Goal: Task Accomplishment & Management: Use online tool/utility

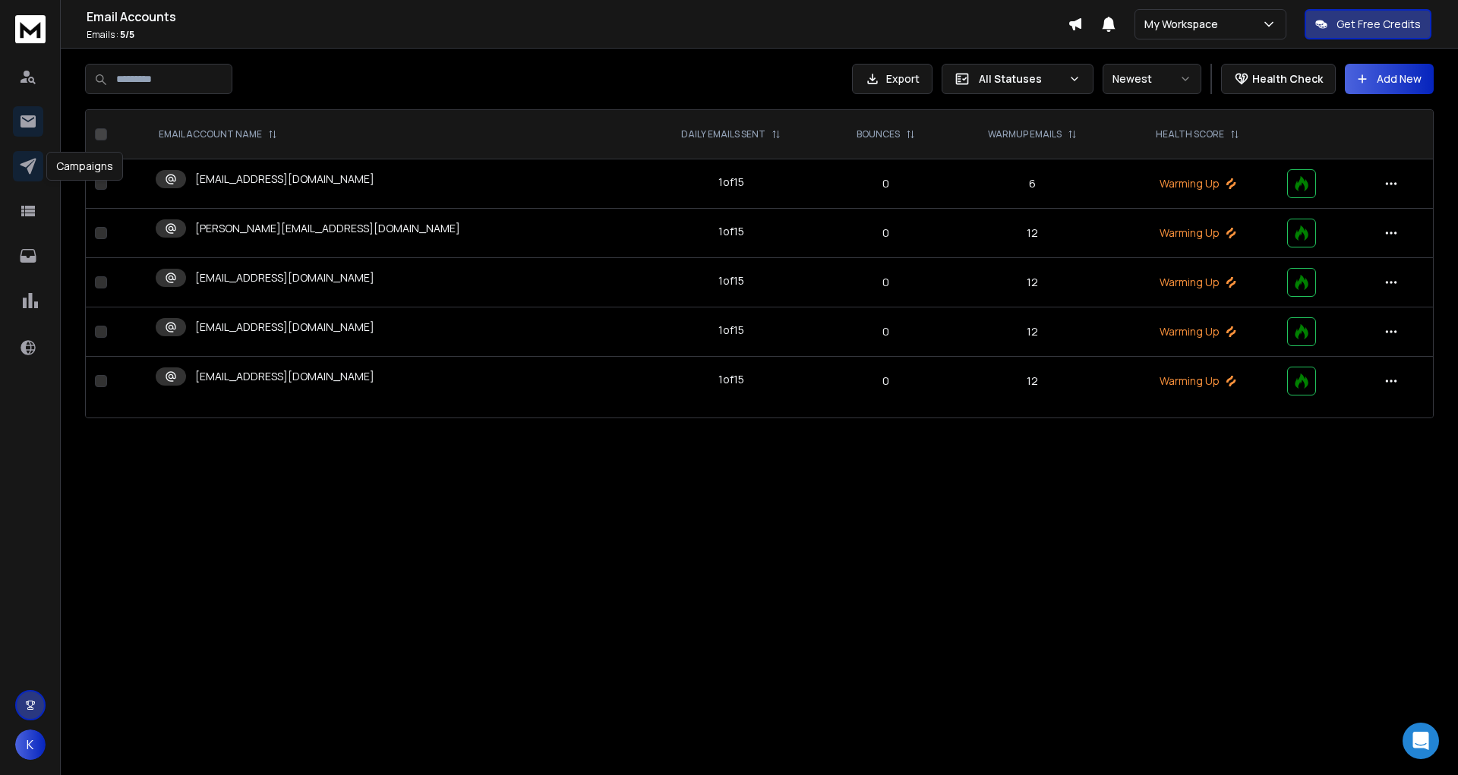
click at [32, 162] on icon at bounding box center [28, 166] width 18 height 18
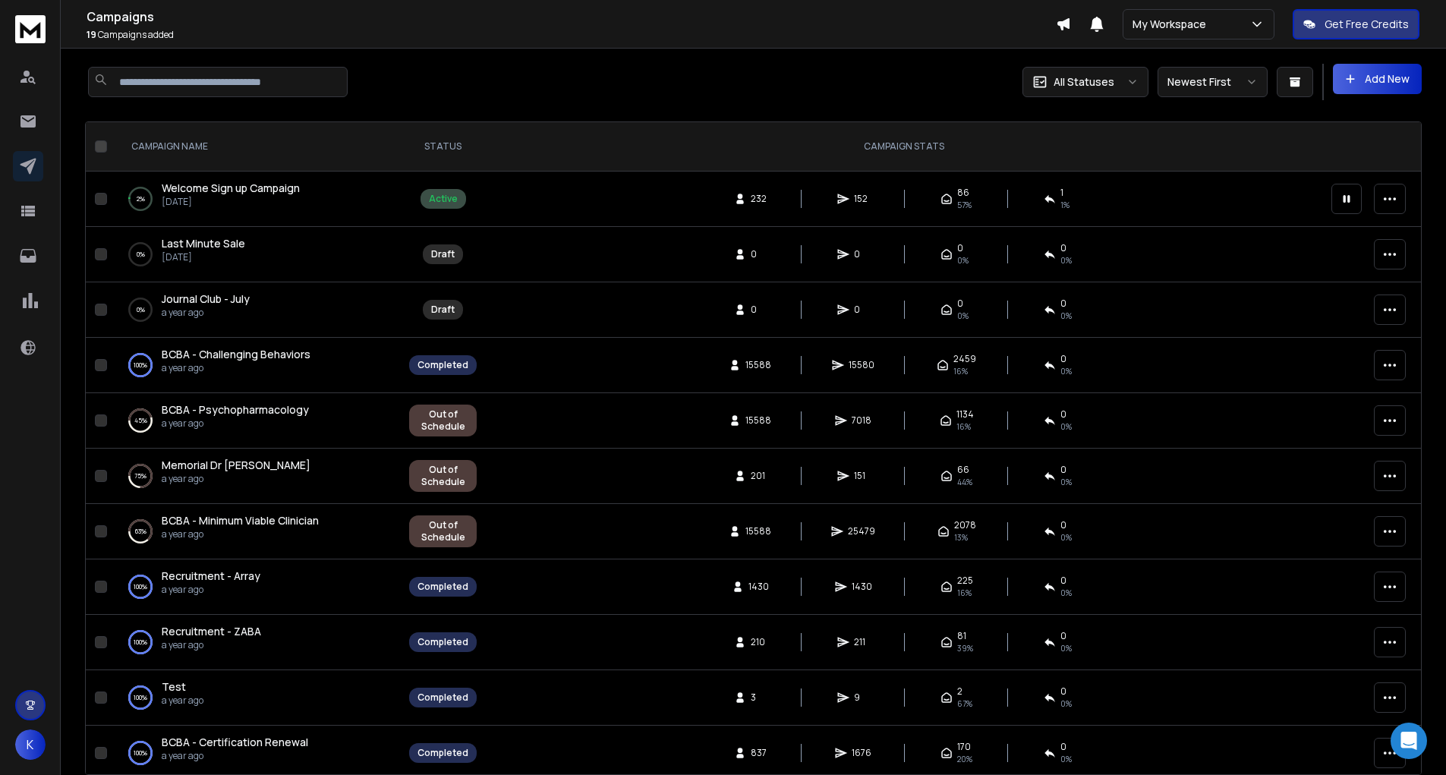
click at [206, 184] on span "Welcome Sign up Campaign" at bounding box center [231, 188] width 138 height 14
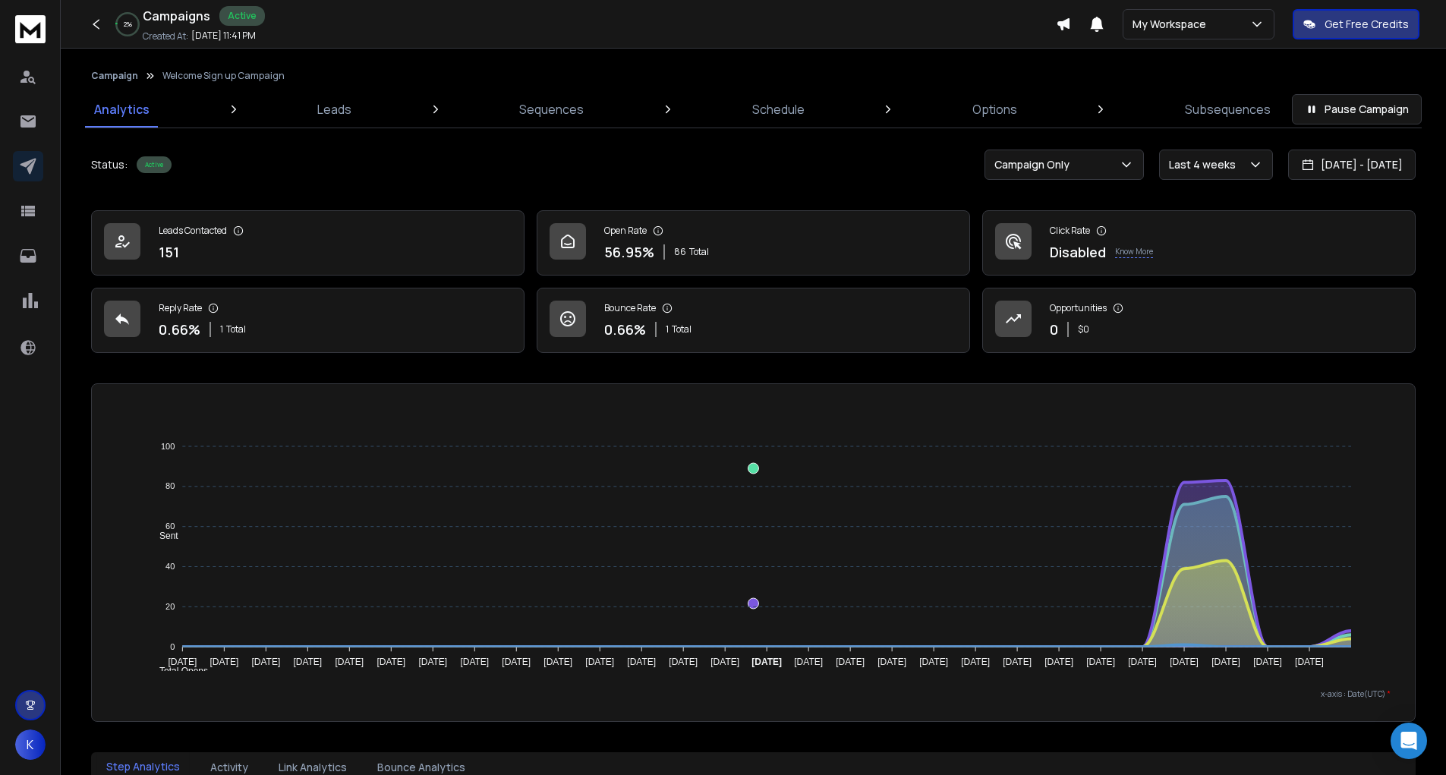
click at [644, 239] on div "Open Rate 56.95 % 86 Total" at bounding box center [656, 242] width 105 height 39
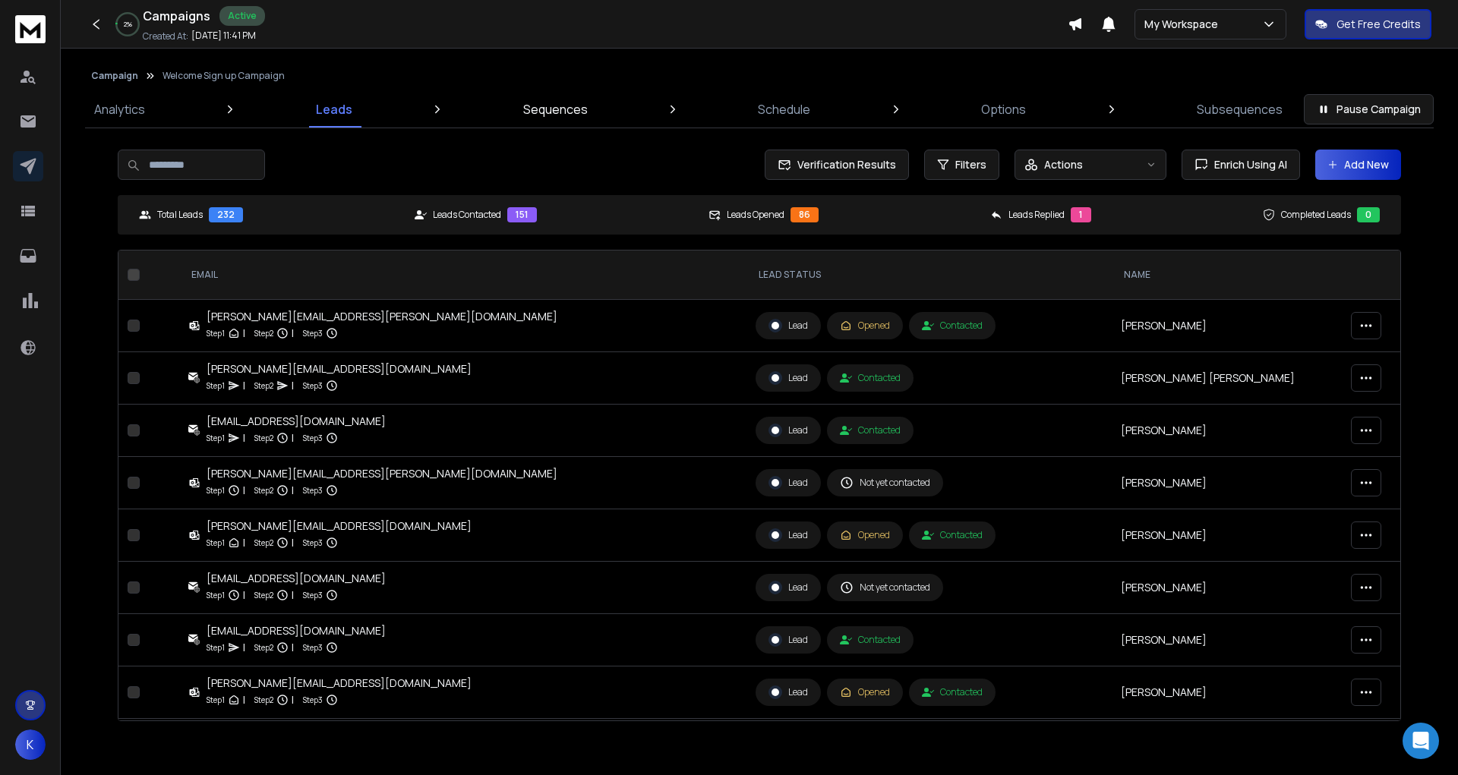
click at [527, 116] on p "Sequences" at bounding box center [555, 109] width 65 height 18
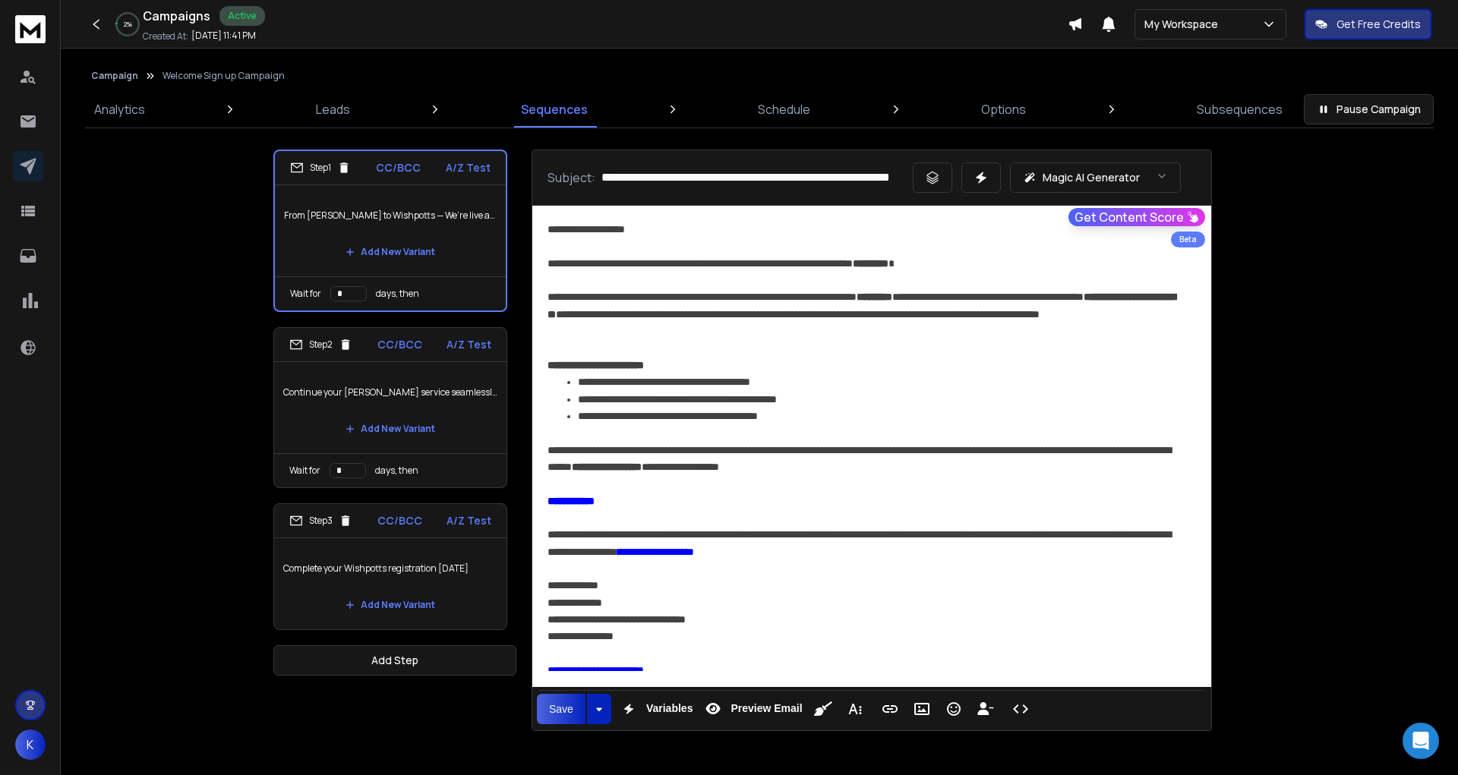
drag, startPoint x: 347, startPoint y: 473, endPoint x: 328, endPoint y: 470, distance: 19.2
click at [328, 470] on div "Wait for * days, then" at bounding box center [390, 470] width 232 height 34
type input "**********"
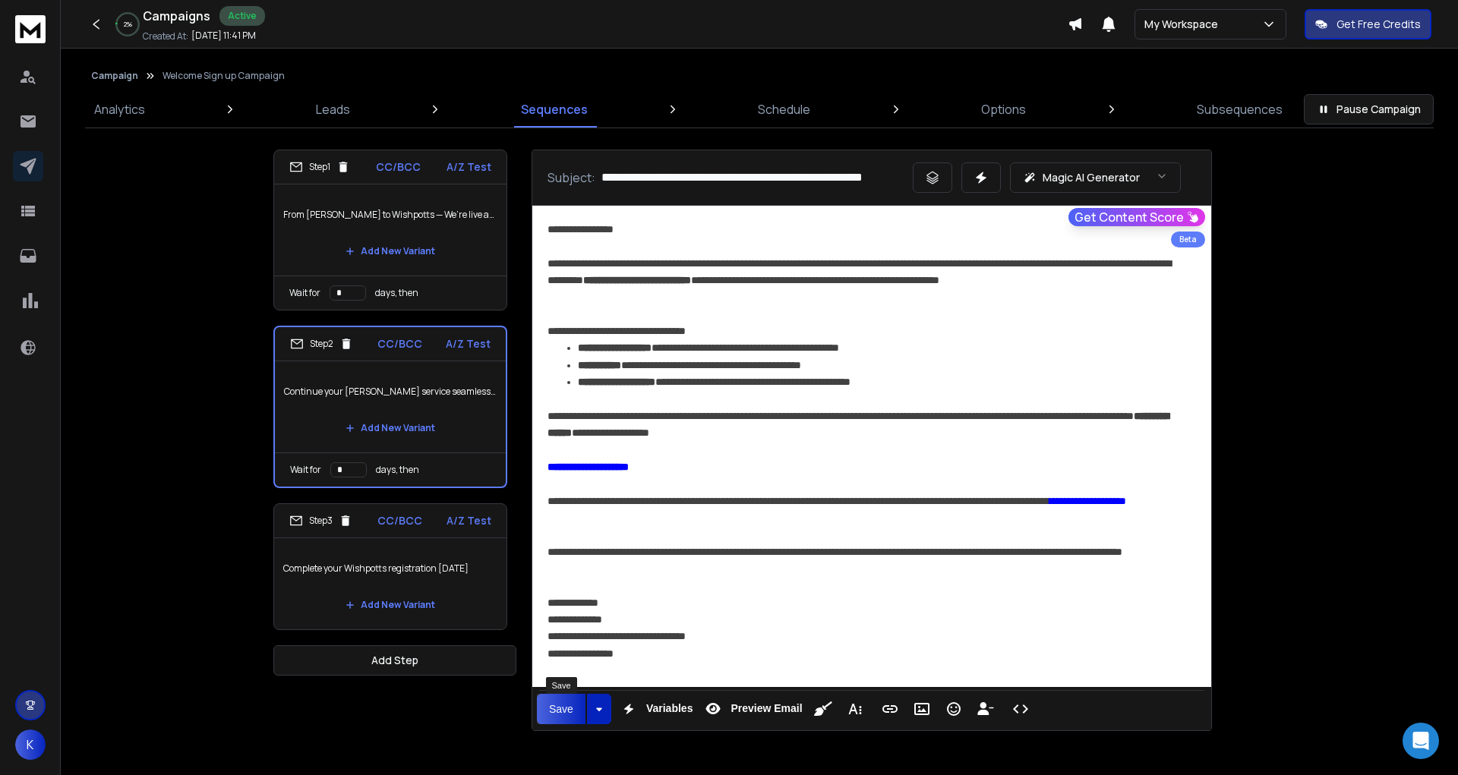
type input "*"
